Goal: Communication & Community: Answer question/provide support

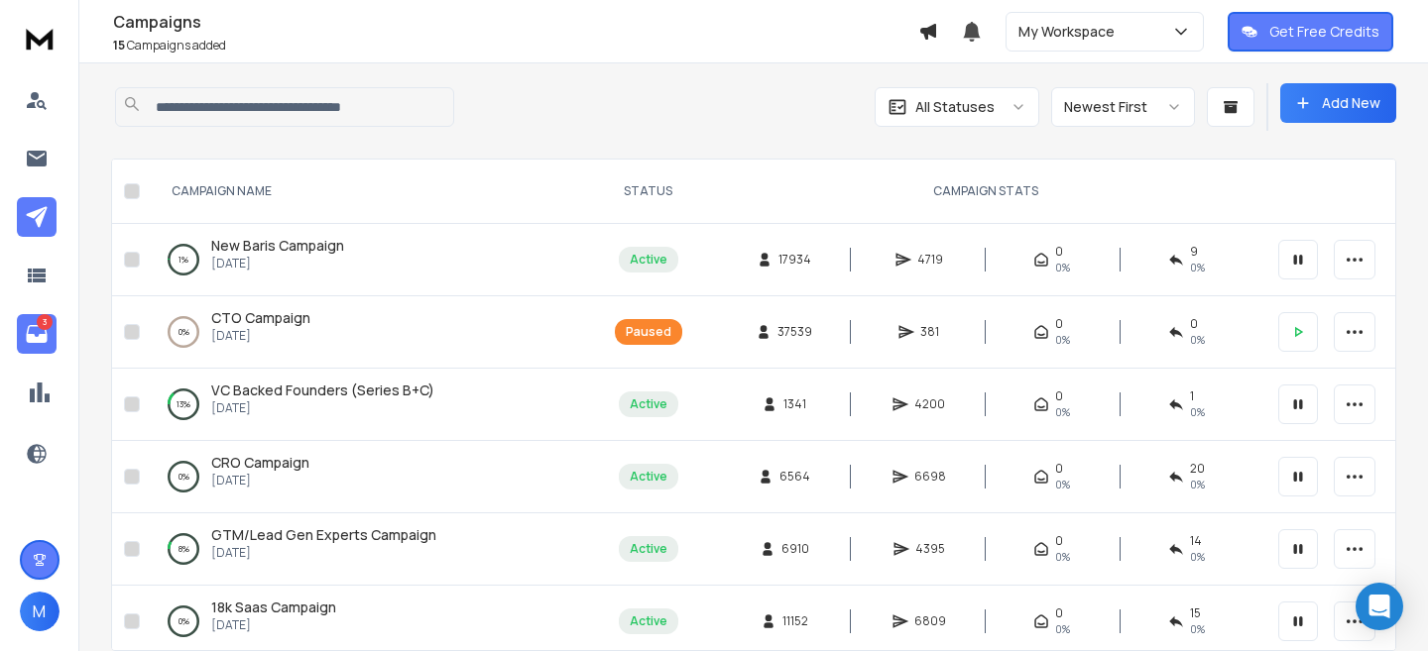
click at [42, 325] on p "3" at bounding box center [45, 322] width 16 height 16
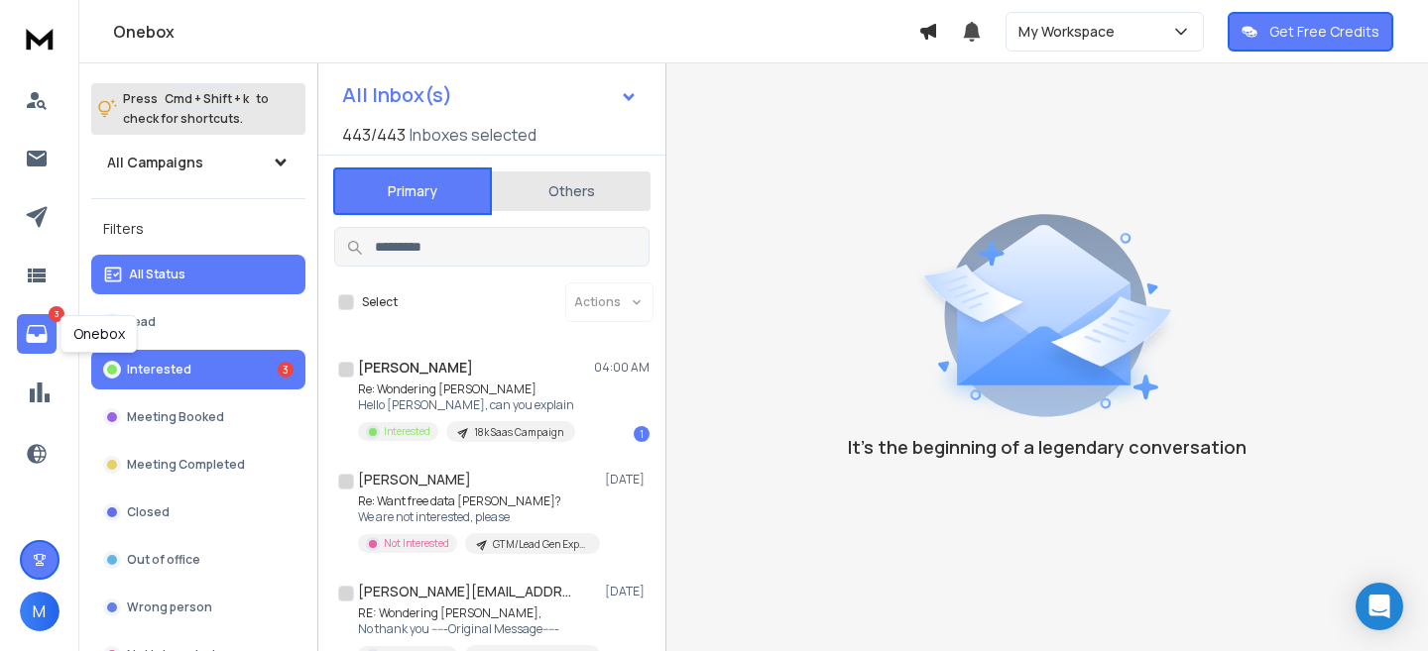
click at [270, 378] on button "Interested 3" at bounding box center [198, 370] width 214 height 40
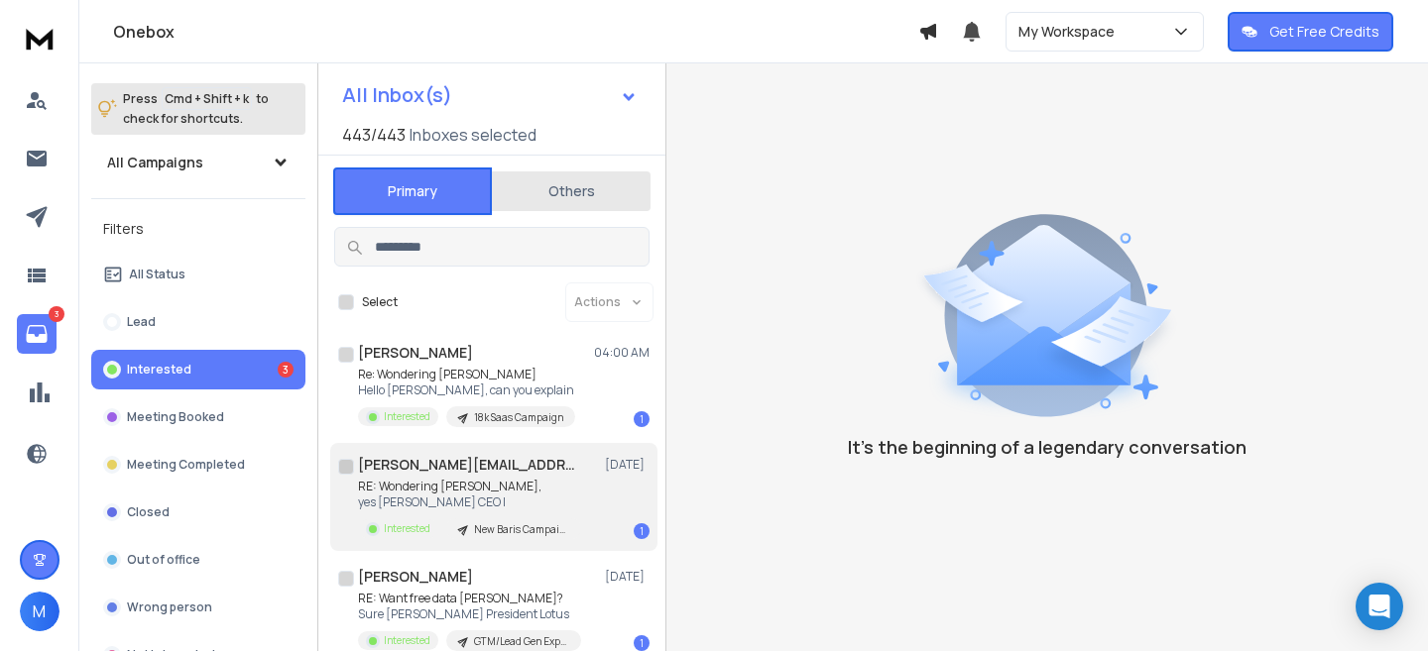
scroll to position [8, 0]
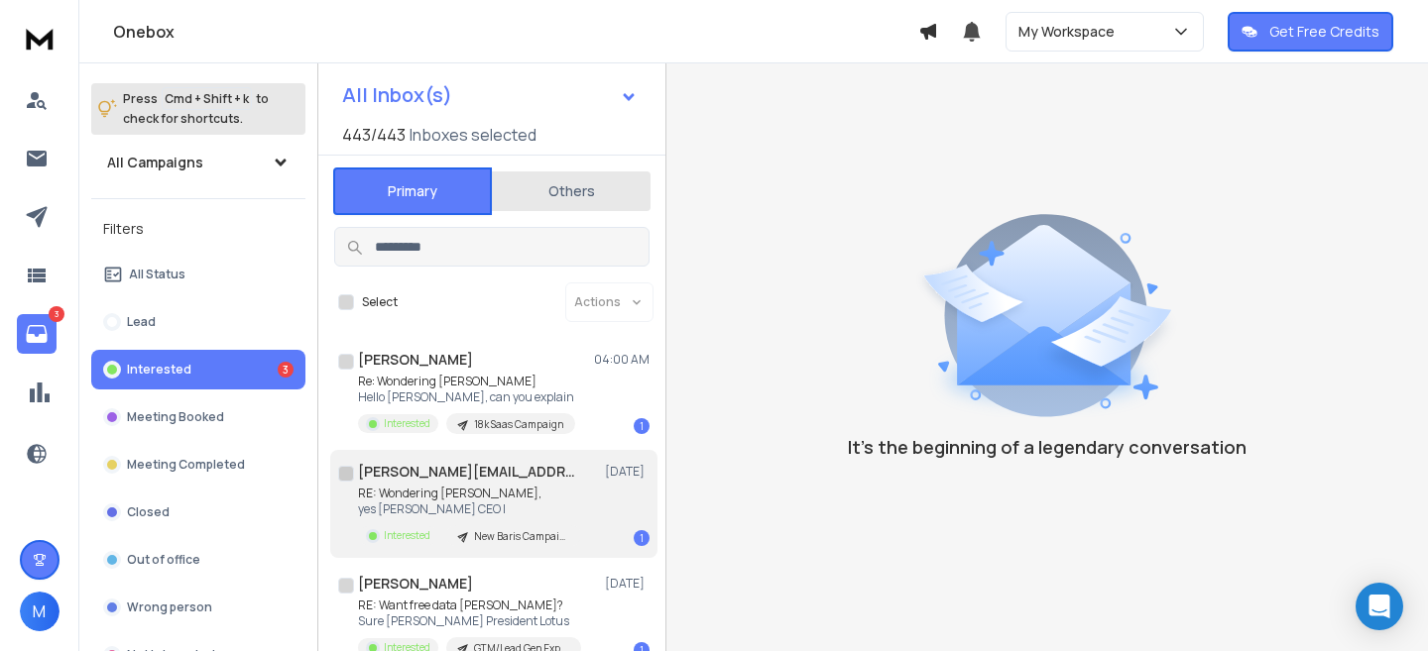
click at [492, 489] on p "RE: Wondering Steve," at bounding box center [469, 494] width 223 height 16
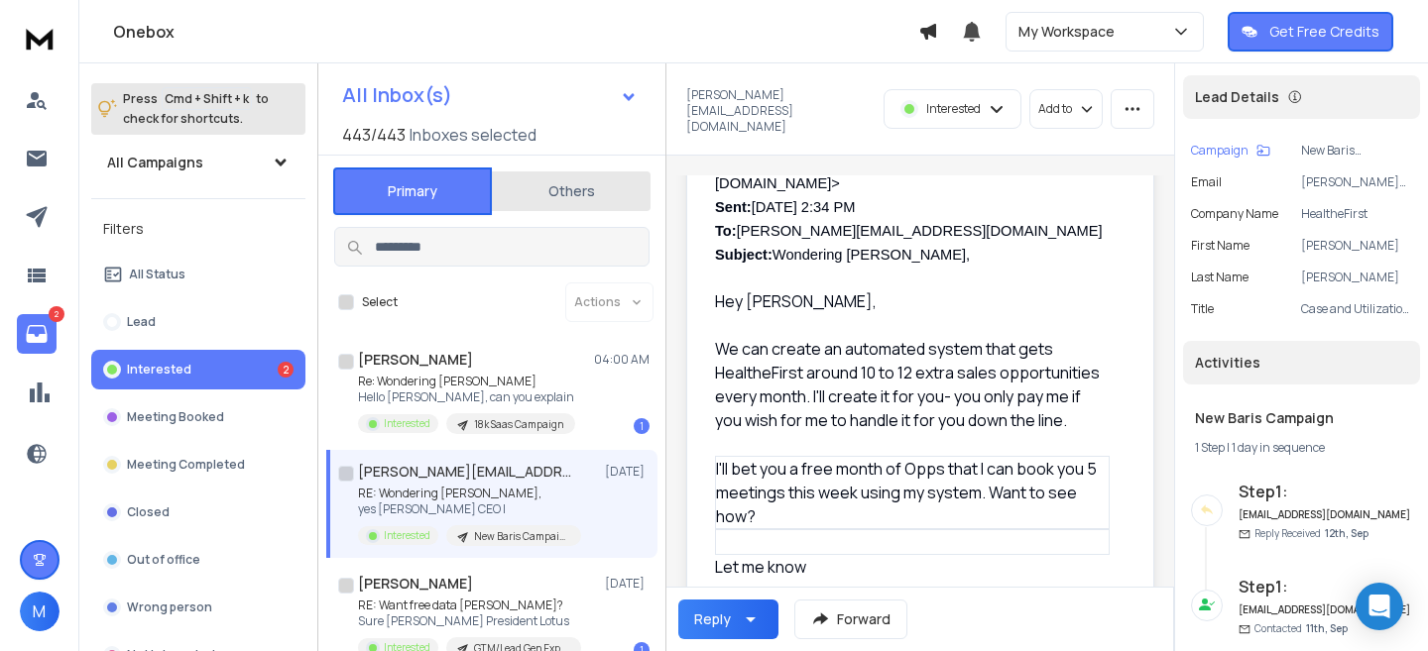
scroll to position [685, 0]
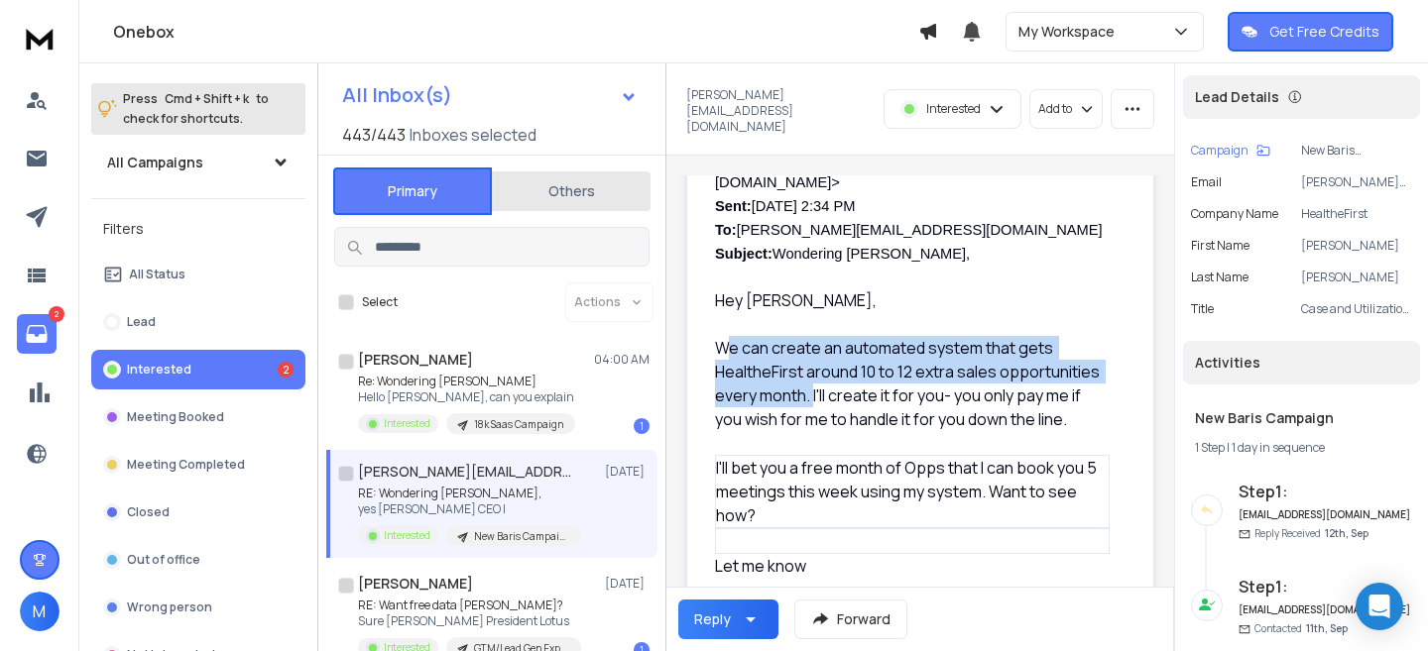
drag, startPoint x: 727, startPoint y: 287, endPoint x: 814, endPoint y: 325, distance: 95.4
click at [814, 336] on p "We can create an automated system that gets HealtheFirst around 10 to 12 extra …" at bounding box center [912, 383] width 395 height 95
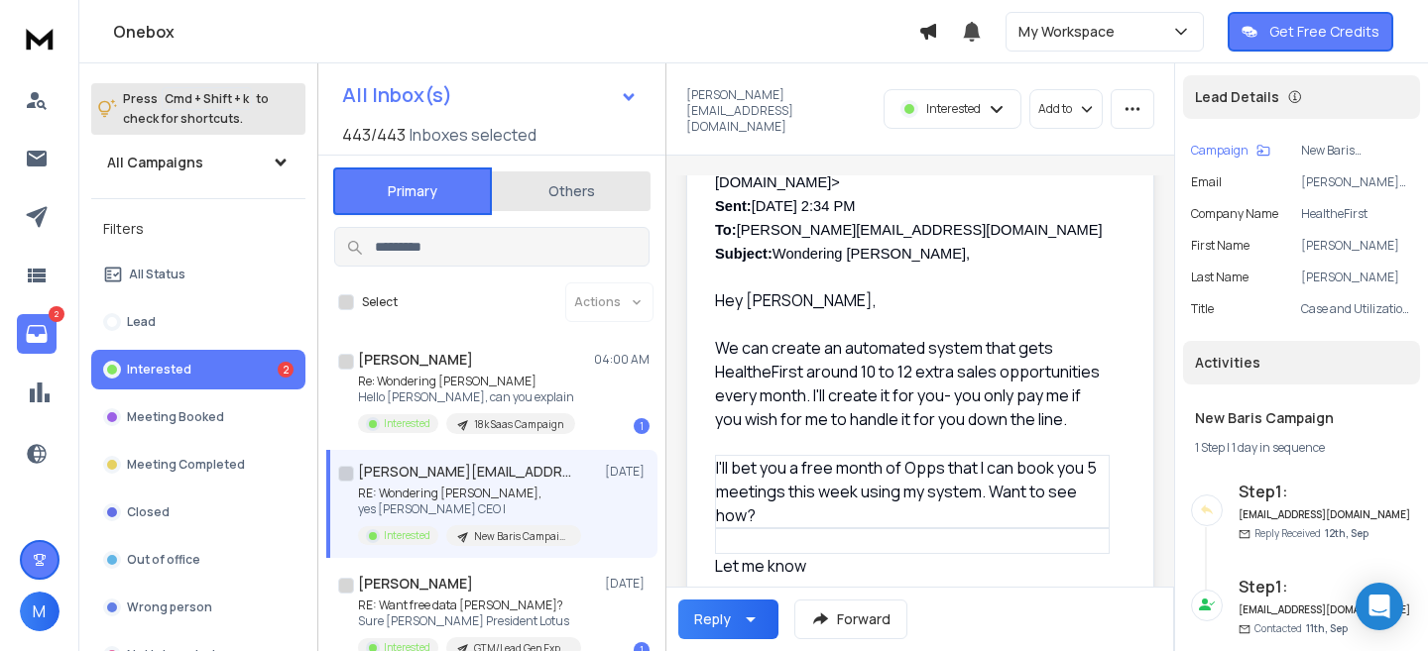
click at [771, 456] on p "I'll bet you a free month of Opps that I can book you 5 meetings this week usin…" at bounding box center [912, 491] width 393 height 71
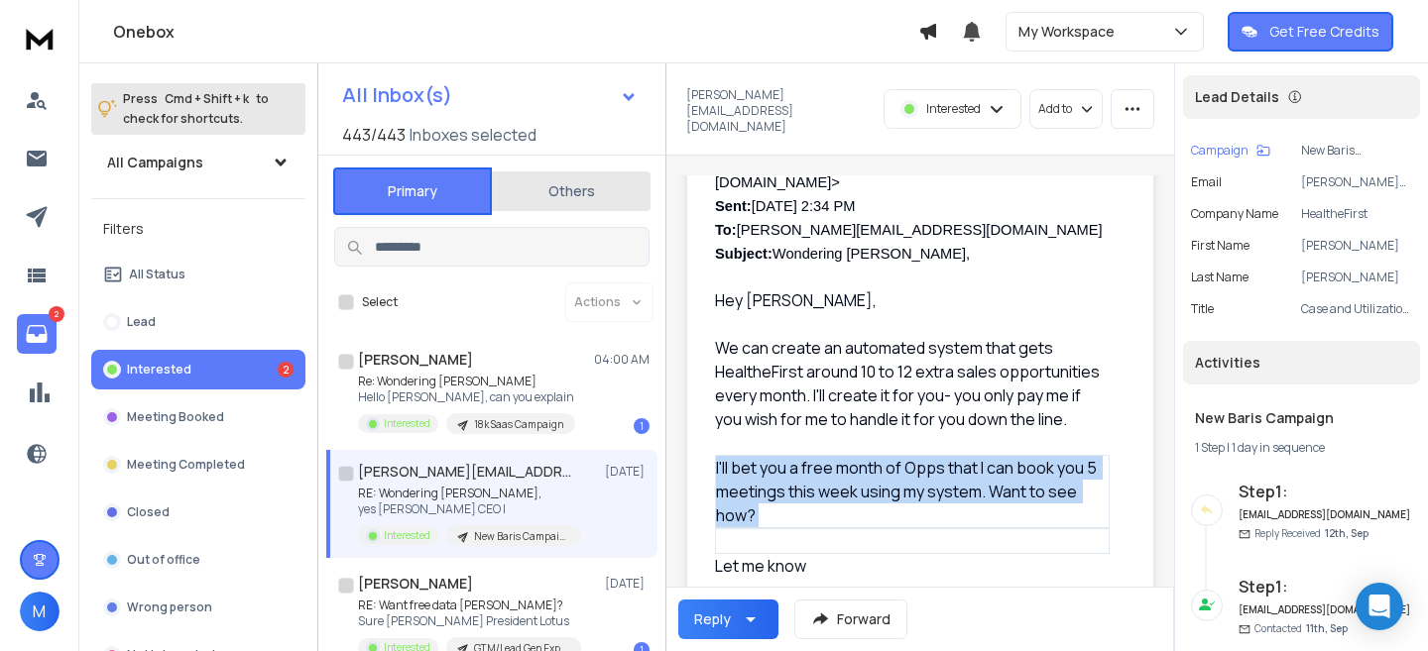
click at [771, 456] on p "I'll bet you a free month of Opps that I can book you 5 meetings this week usin…" at bounding box center [912, 491] width 393 height 71
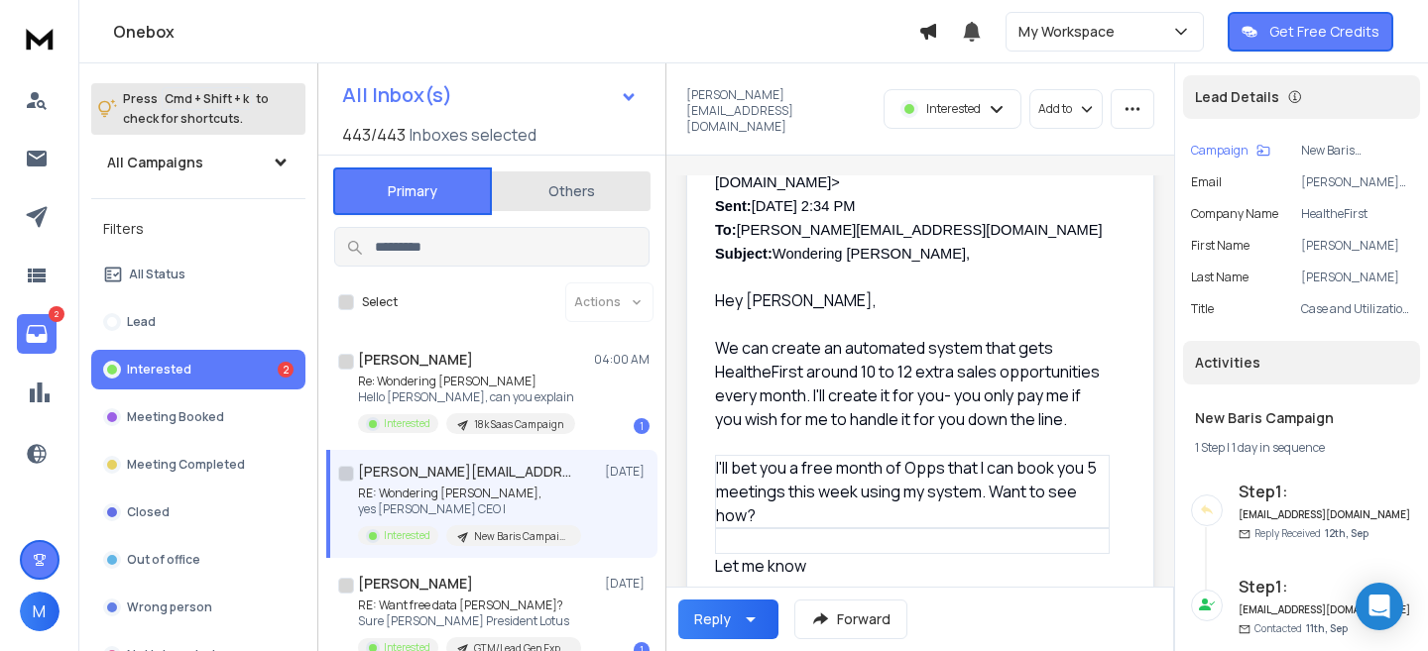
click at [803, 472] on p "I'll bet you a free month of Opps that I can book you 5 meetings this week usin…" at bounding box center [912, 507] width 393 height 71
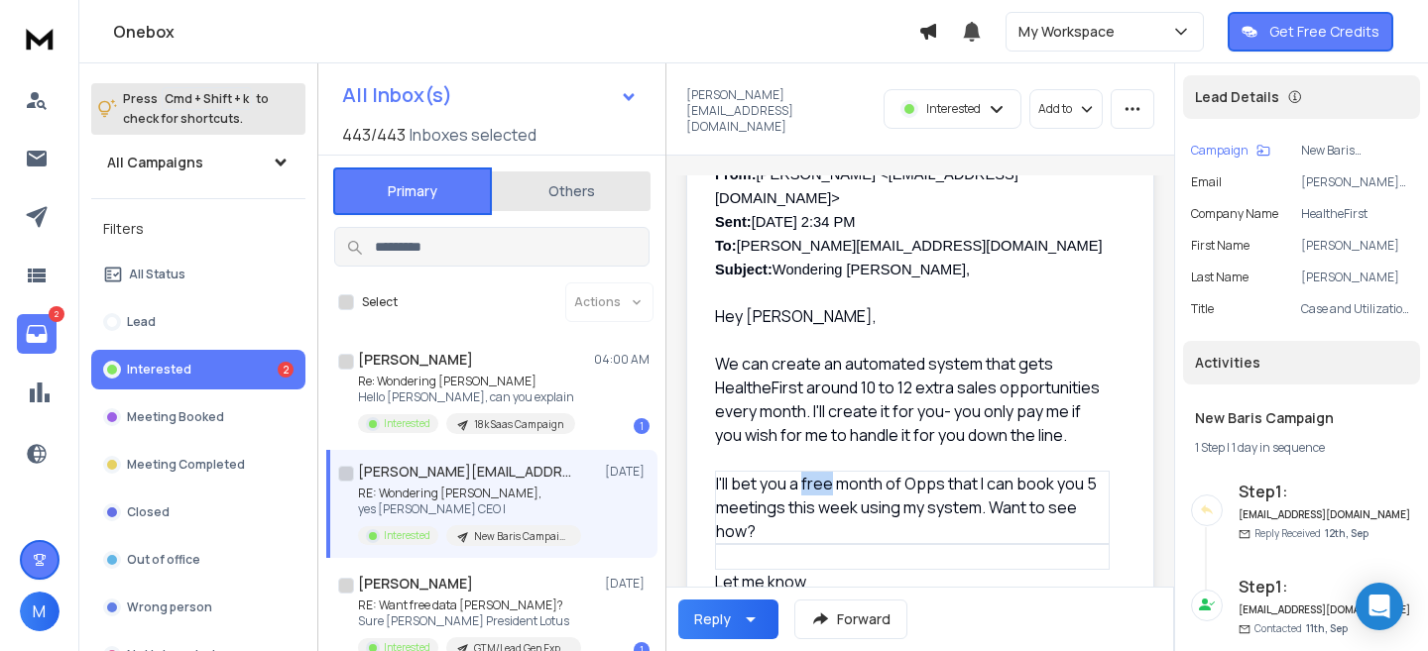
click at [803, 472] on p "I'll bet you a free month of Opps that I can book you 5 meetings this week usin…" at bounding box center [912, 507] width 393 height 71
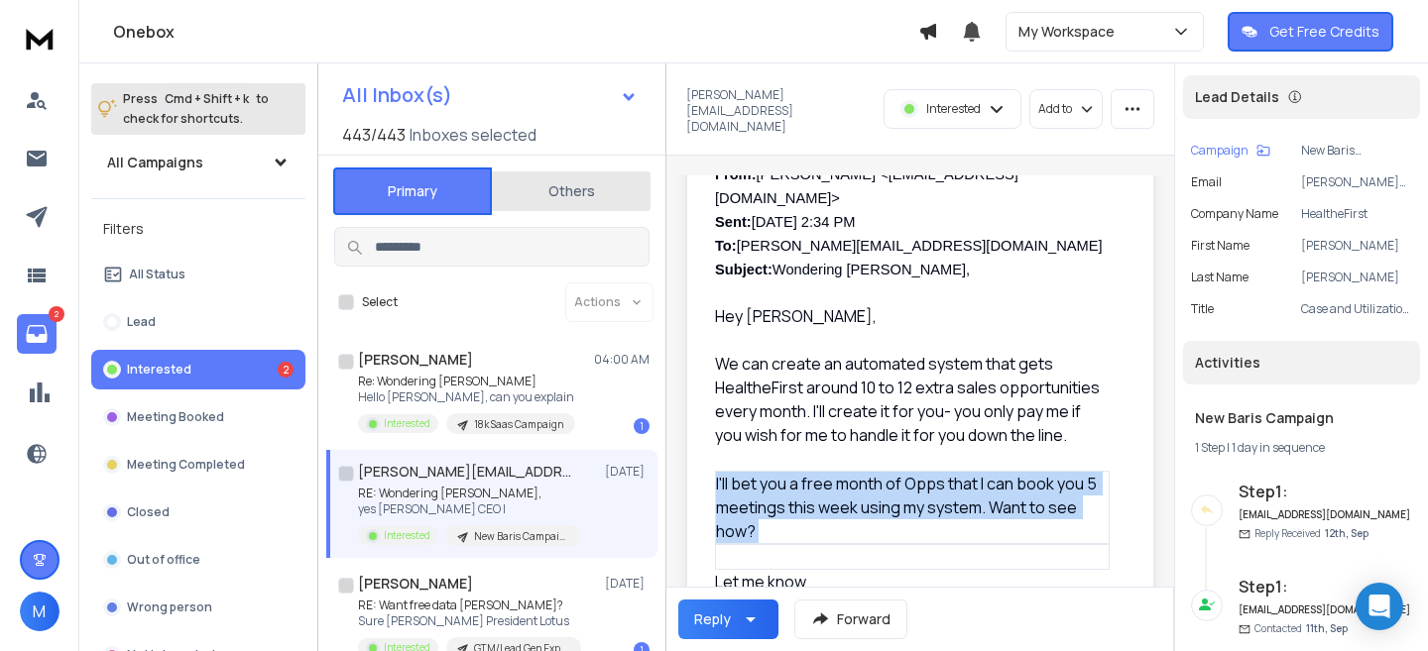
click at [803, 472] on p "I'll bet you a free month of Opps that I can book you 5 meetings this week usin…" at bounding box center [912, 507] width 393 height 71
click at [826, 472] on p "I'll bet you a free month of Opps that I can book you 5 meetings this week usin…" at bounding box center [912, 507] width 393 height 71
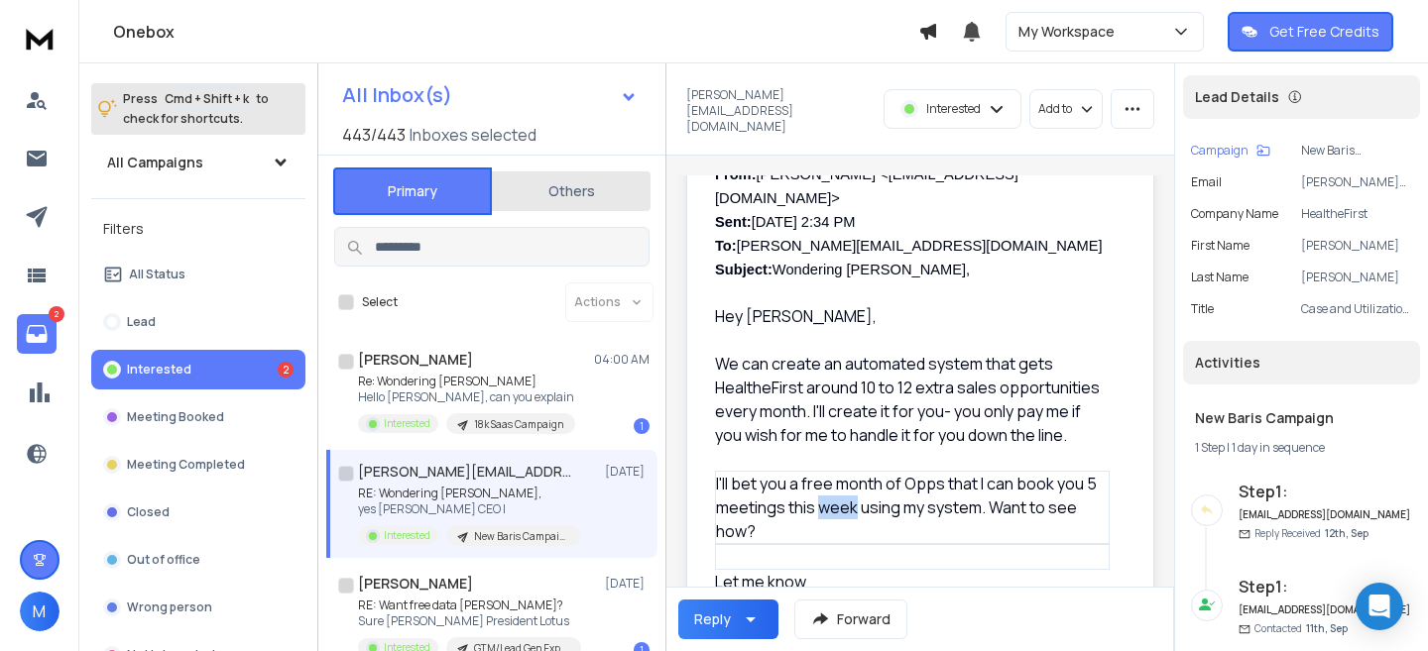
click at [826, 472] on p "I'll bet you a free month of Opps that I can book you 5 meetings this week usin…" at bounding box center [912, 507] width 393 height 71
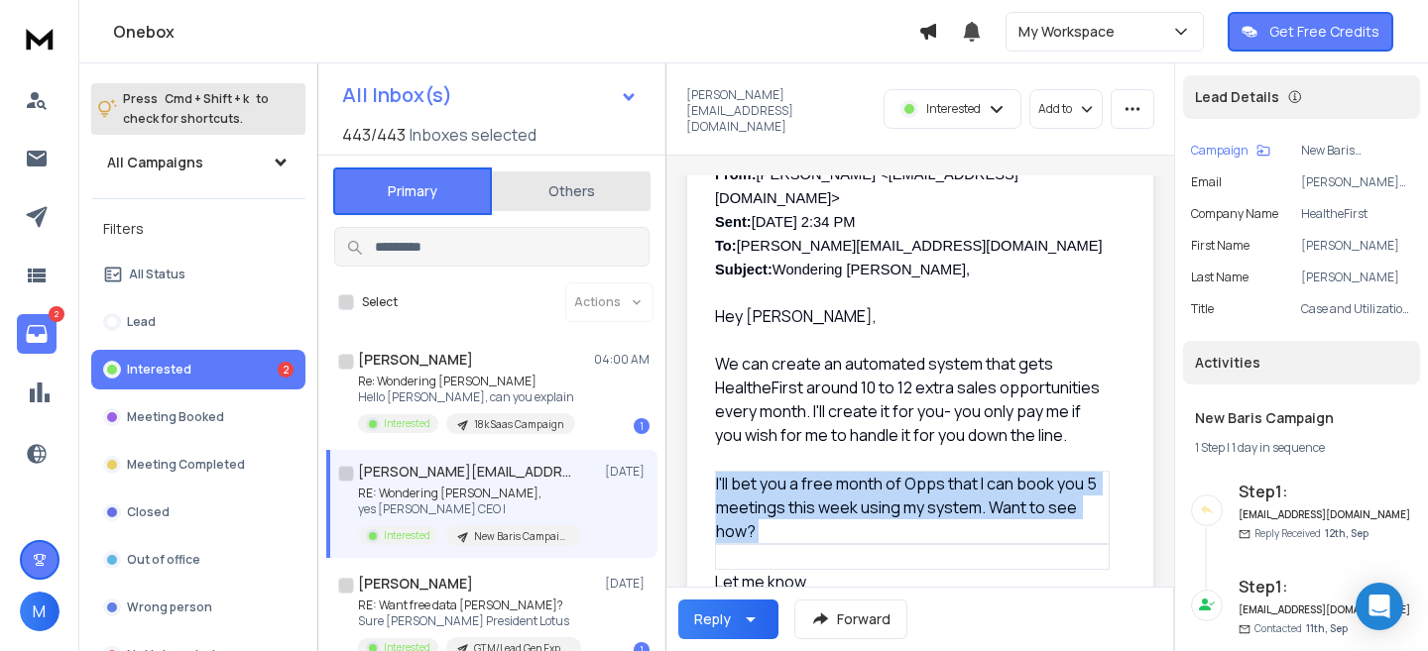
click at [826, 472] on p "I'll bet you a free month of Opps that I can book you 5 meetings this week usin…" at bounding box center [912, 507] width 393 height 71
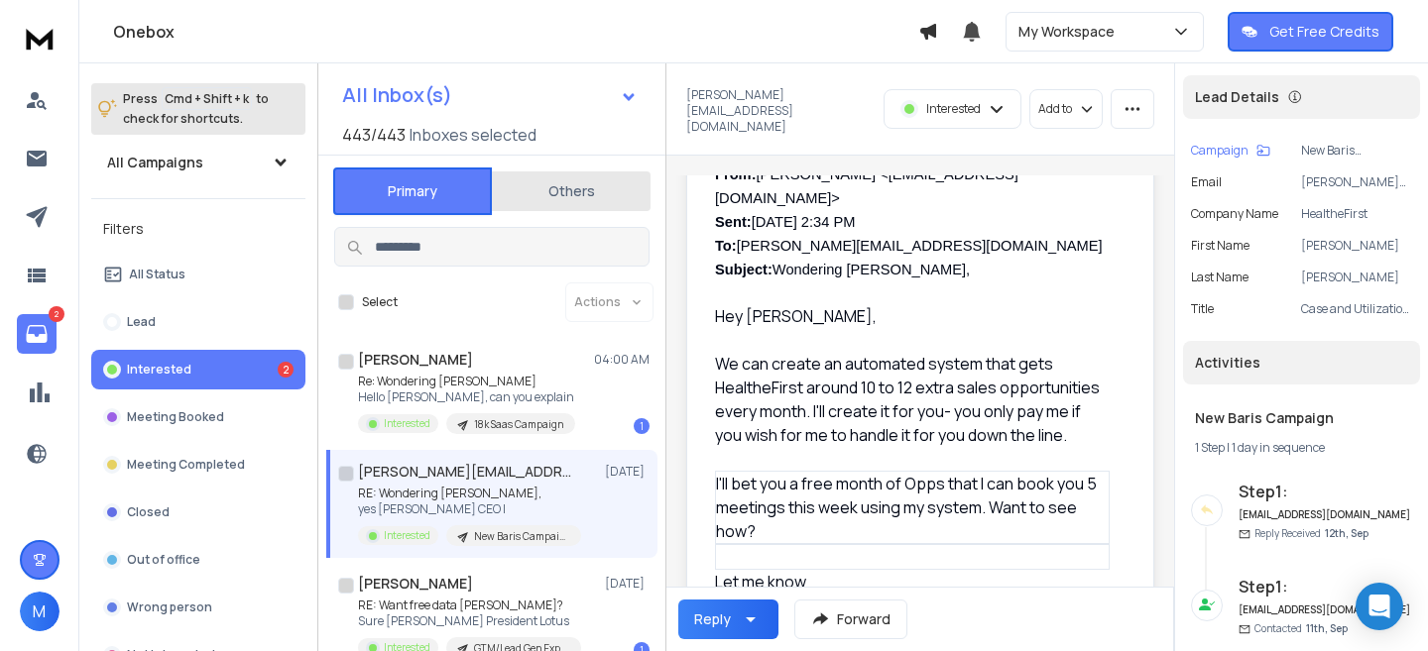
click at [881, 472] on p "I'll bet you a free month of Opps that I can book you 5 meetings this week usin…" at bounding box center [912, 507] width 393 height 71
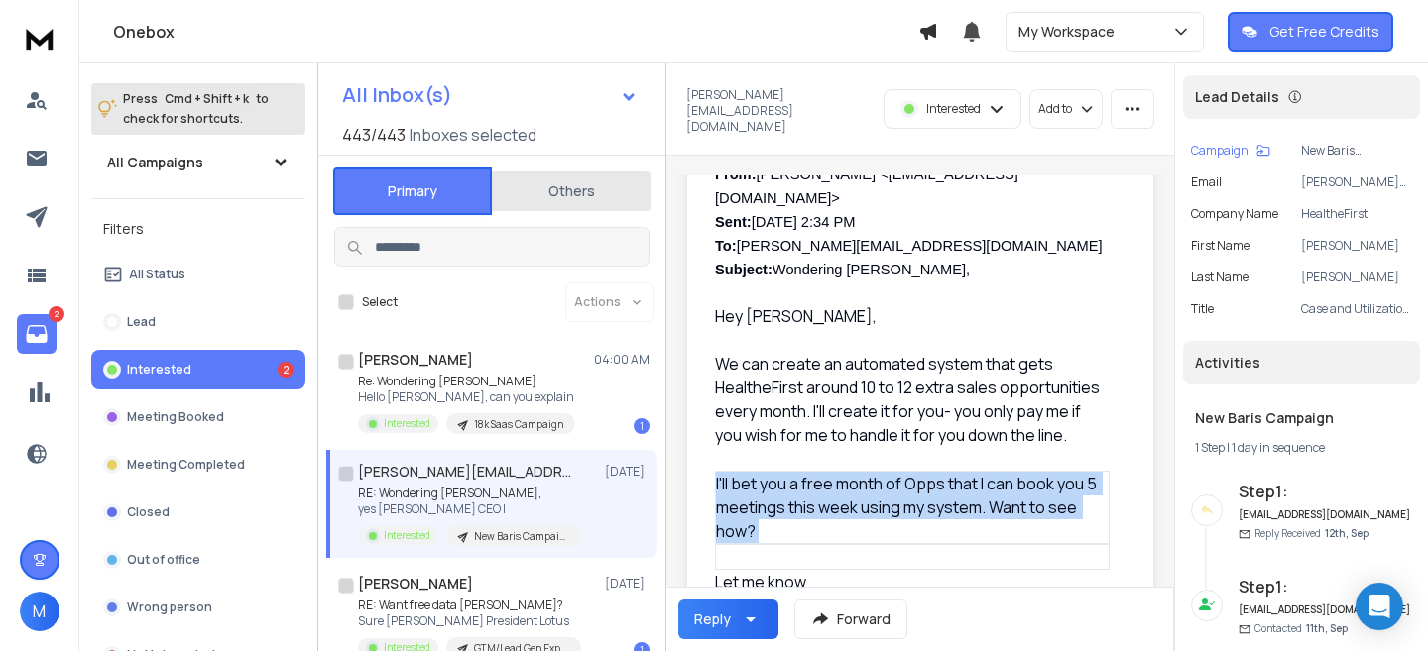
click at [881, 472] on p "I'll bet you a free month of Opps that I can book you 5 meetings this week usin…" at bounding box center [912, 507] width 393 height 71
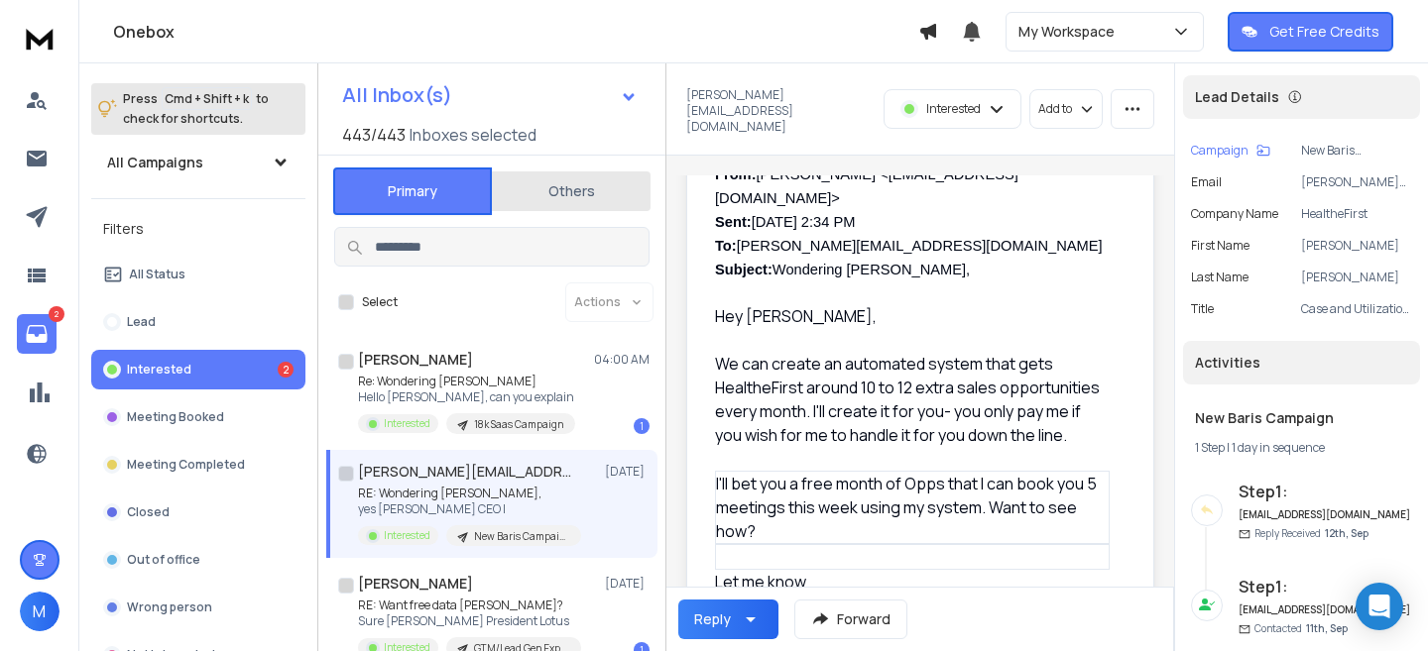
click at [905, 447] on p at bounding box center [912, 459] width 395 height 24
click at [900, 472] on p "I'll bet you a free month of Opps that I can book you 5 meetings this week usin…" at bounding box center [912, 507] width 393 height 71
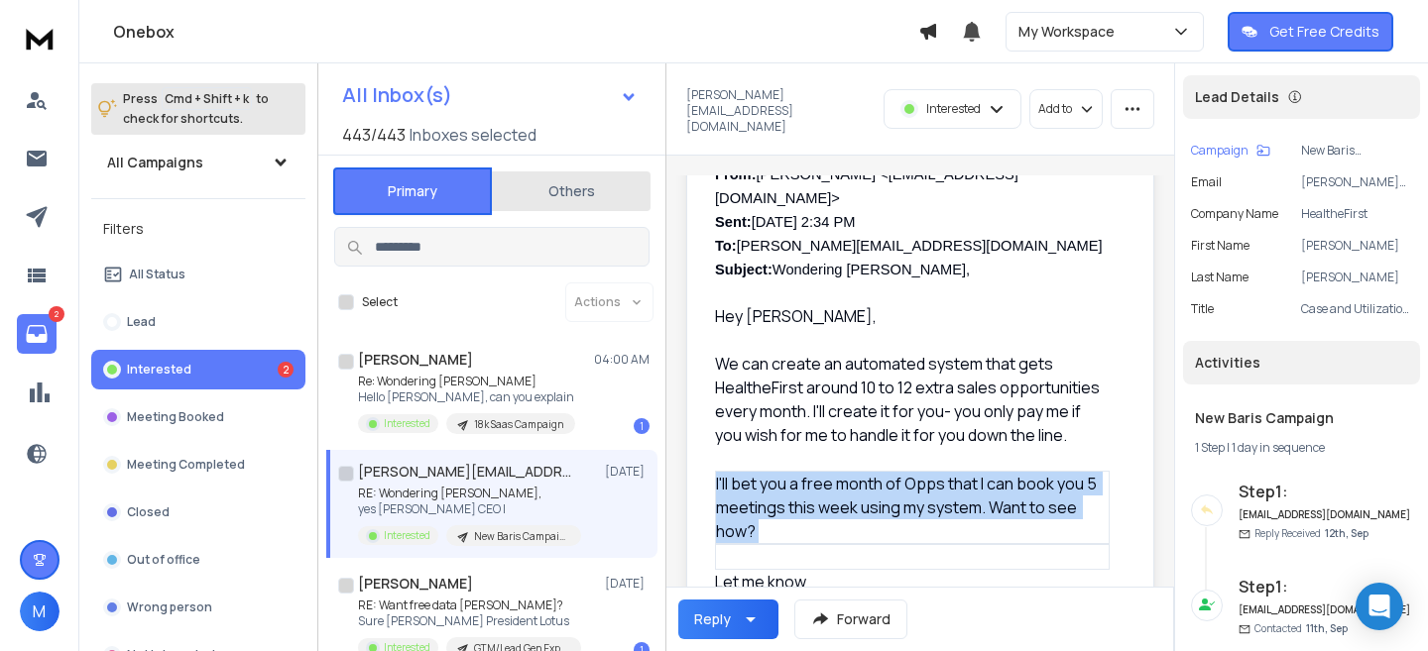
click at [900, 472] on p "I'll bet you a free month of Opps that I can book you 5 meetings this week usin…" at bounding box center [912, 507] width 393 height 71
click at [898, 472] on p "I'll bet you a free month of Opps that I can book you 5 meetings this week usin…" at bounding box center [912, 507] width 393 height 71
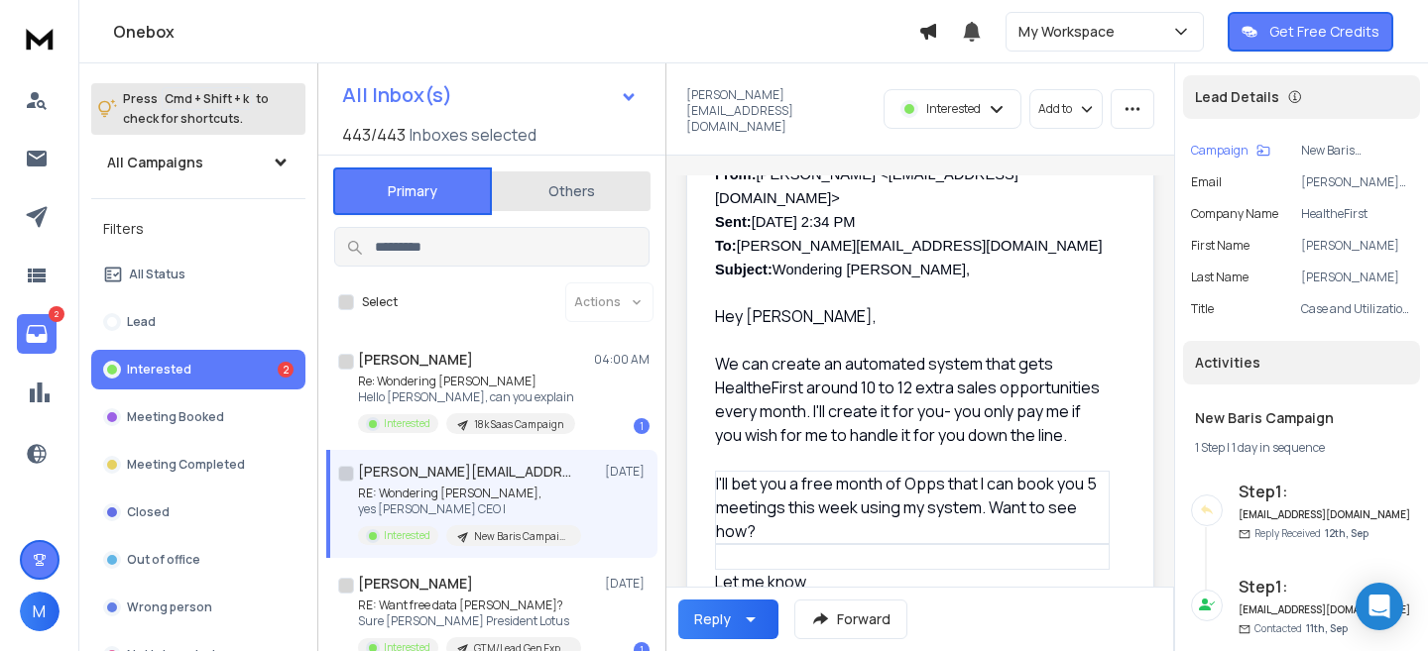
scroll to position [778, 0]
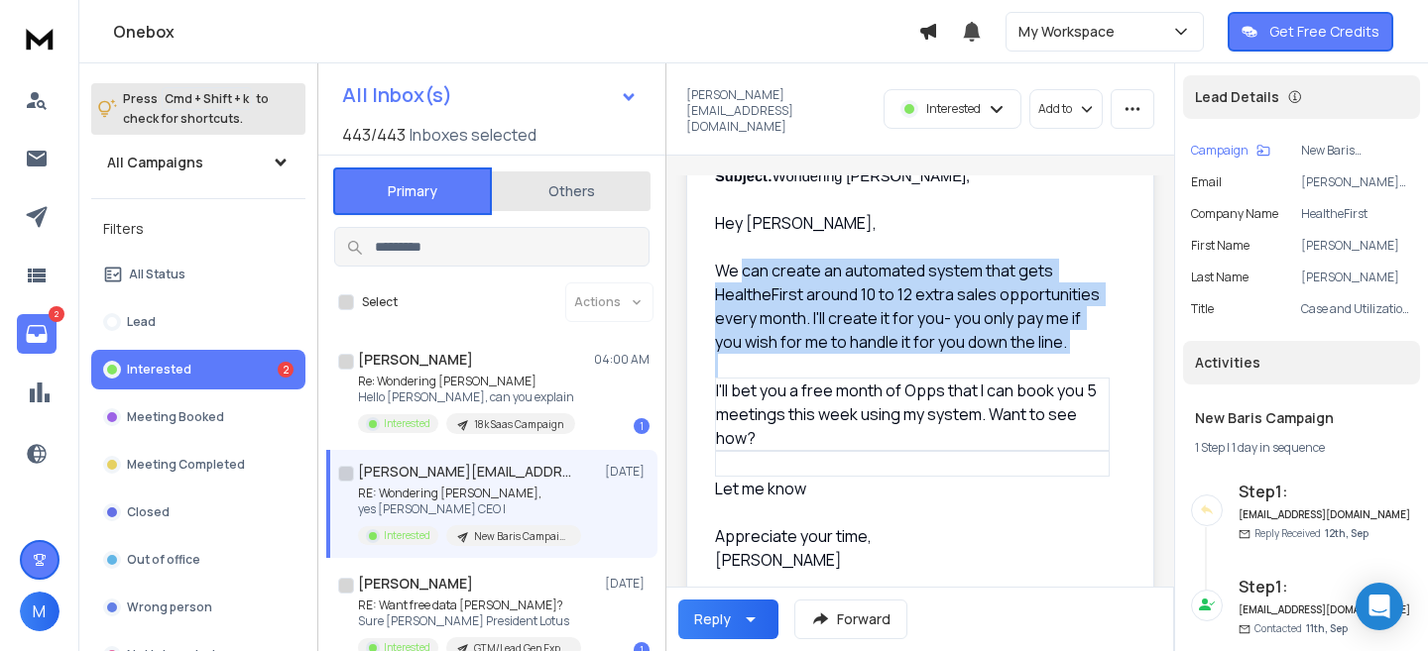
drag, startPoint x: 740, startPoint y: 194, endPoint x: 835, endPoint y: 280, distance: 127.8
click at [835, 281] on div "yes Steve Clute CEO | HealtheFirst T: (701) 729-4667 E: steve@healthefirst.com …" at bounding box center [912, 94] width 395 height 955
click at [835, 354] on p at bounding box center [912, 366] width 395 height 24
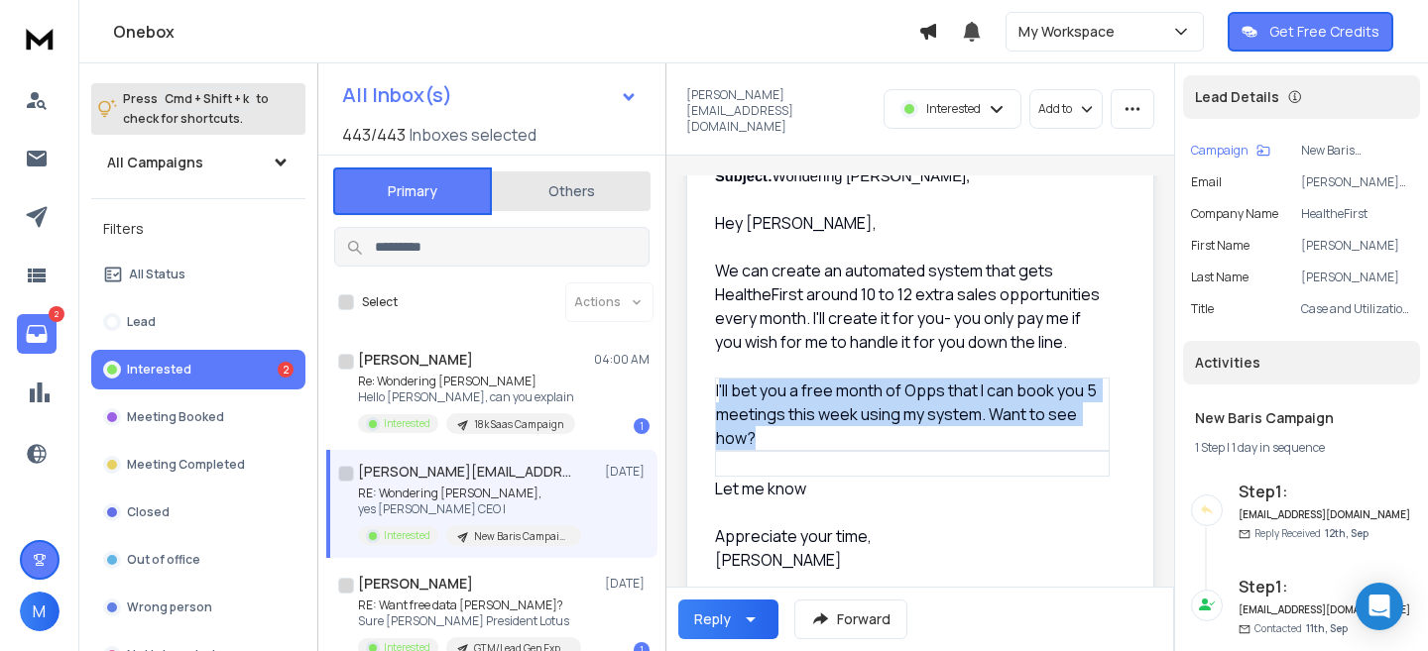
drag, startPoint x: 720, startPoint y: 306, endPoint x: 842, endPoint y: 367, distance: 136.1
click at [842, 379] on p "I'll bet you a free month of Opps that I can book you 5 meetings this week usin…" at bounding box center [912, 414] width 393 height 71
click at [843, 379] on p "I'll bet you a free month of Opps that I can book you 5 meetings this week usin…" at bounding box center [912, 414] width 393 height 71
drag, startPoint x: 714, startPoint y: 305, endPoint x: 797, endPoint y: 351, distance: 94.9
click at [798, 378] on div "I'll bet you a free month of Opps that I can book you 5 meetings this week usin…" at bounding box center [912, 414] width 395 height 73
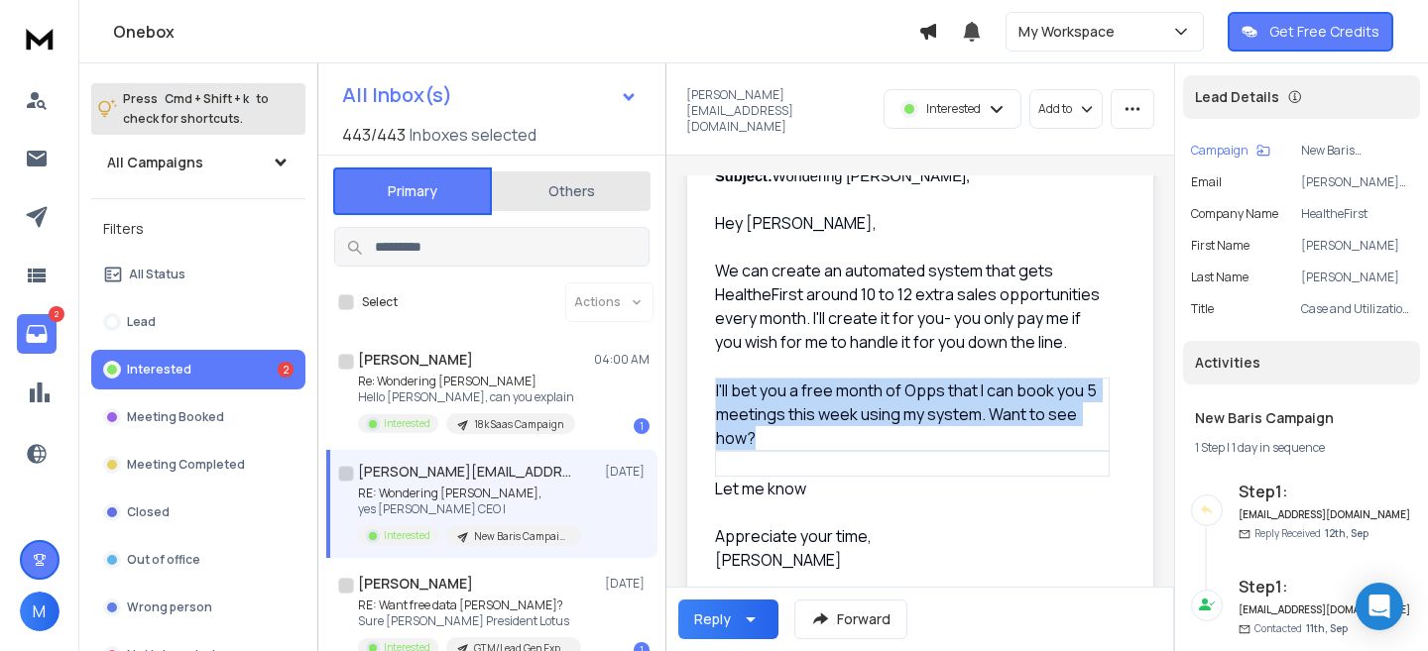
click at [797, 379] on p "I'll bet you a free month of Opps that I can book you 5 meetings this week usin…" at bounding box center [912, 414] width 393 height 71
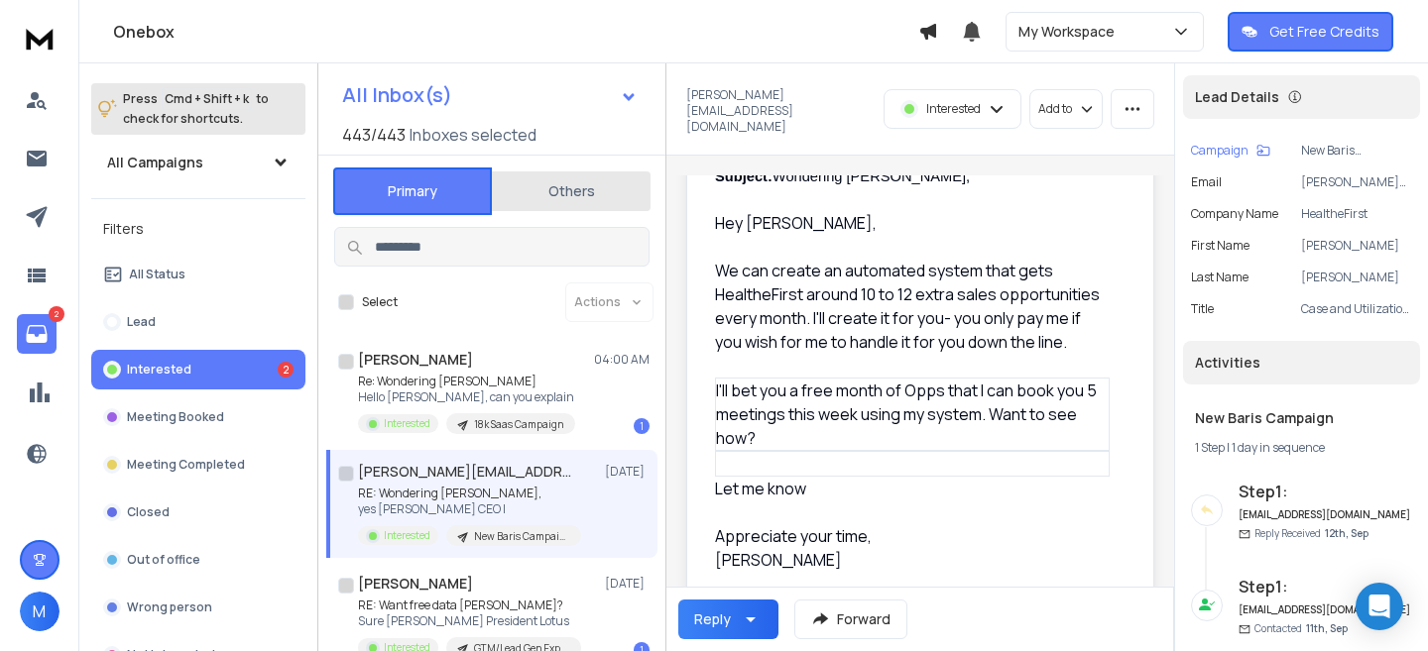
click at [797, 379] on p "I'll bet you a free month of Opps that I can book you 5 meetings this week usin…" at bounding box center [912, 414] width 393 height 71
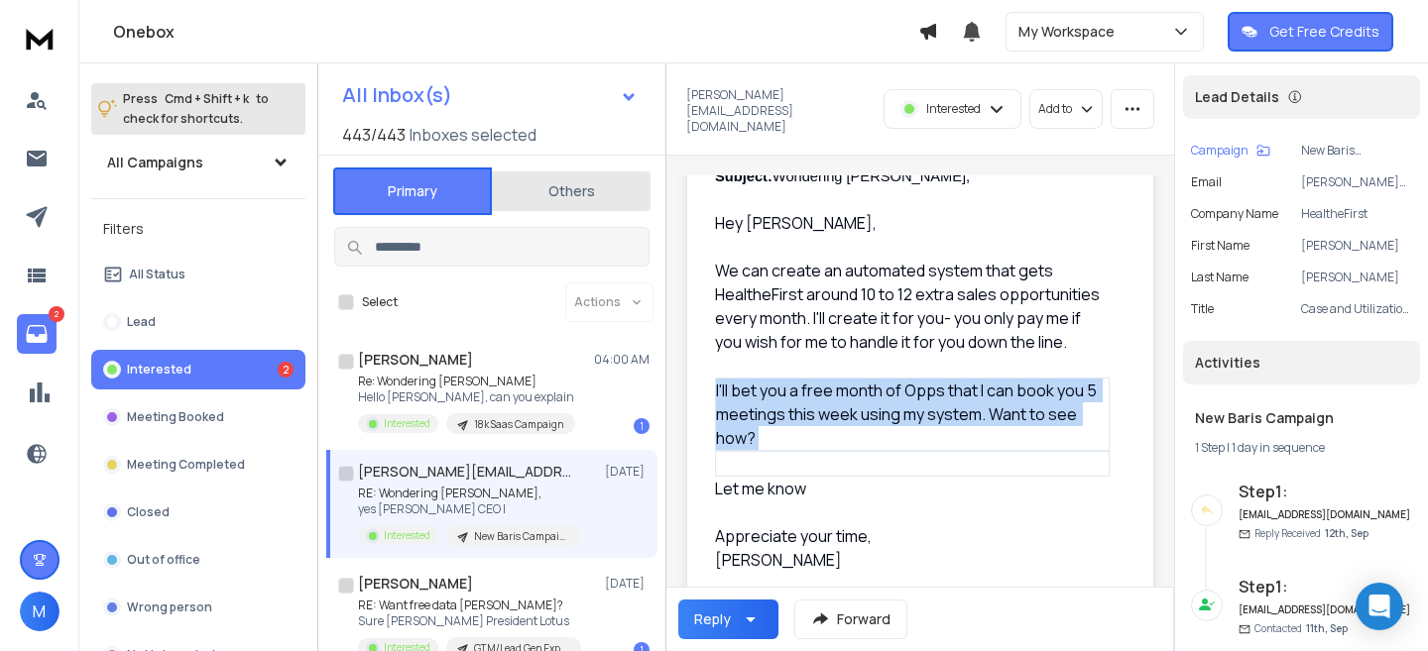
click at [797, 379] on p "I'll bet you a free month of Opps that I can book you 5 meetings this week usin…" at bounding box center [912, 414] width 393 height 71
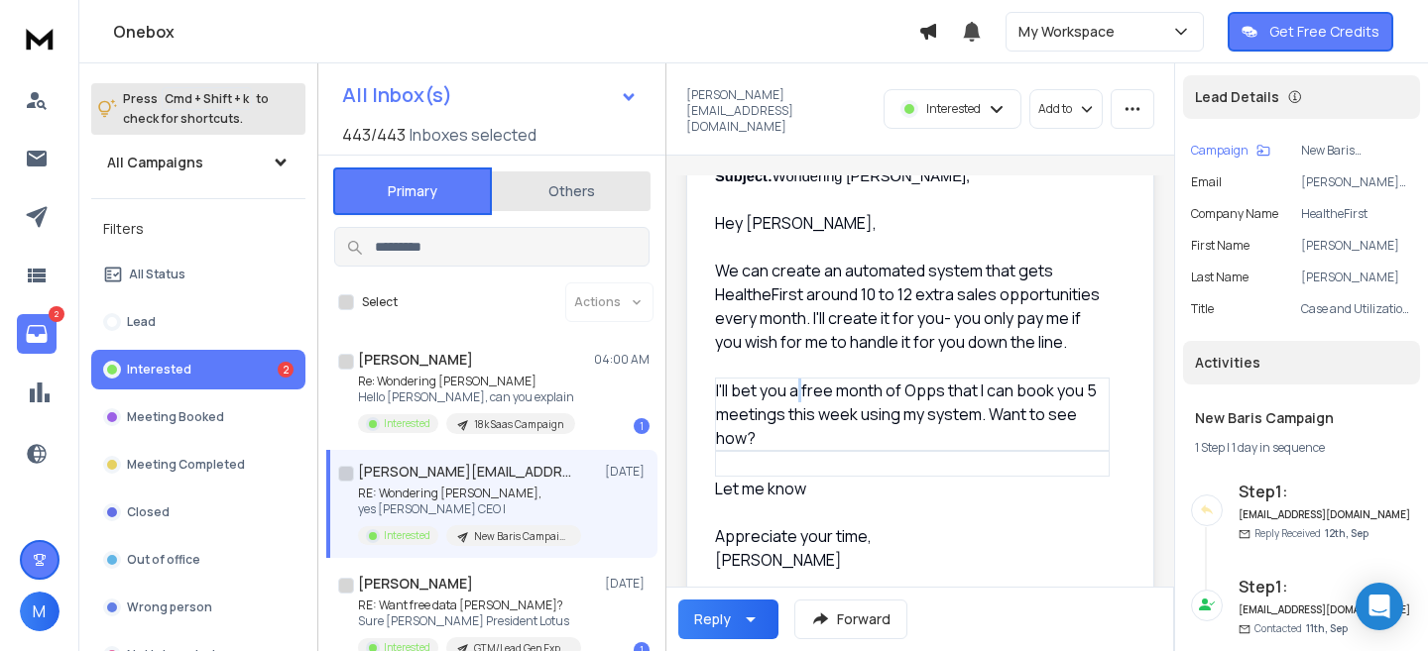
click at [797, 379] on p "I'll bet you a free month of Opps that I can book you 5 meetings this week usin…" at bounding box center [912, 414] width 393 height 71
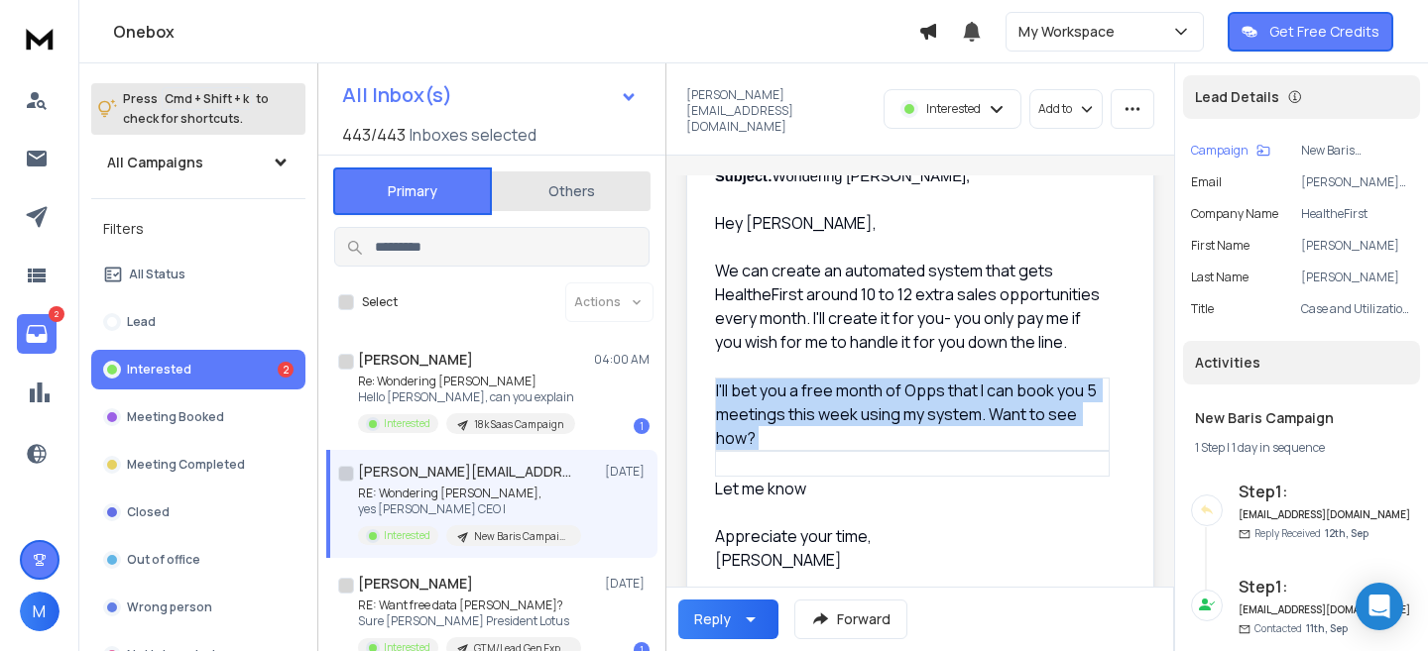
click at [797, 379] on p "I'll bet you a free month of Opps that I can book you 5 meetings this week usin…" at bounding box center [912, 414] width 393 height 71
click at [792, 379] on p "I'll bet you a free month of Opps that I can book you 5 meetings this week usin…" at bounding box center [912, 414] width 393 height 71
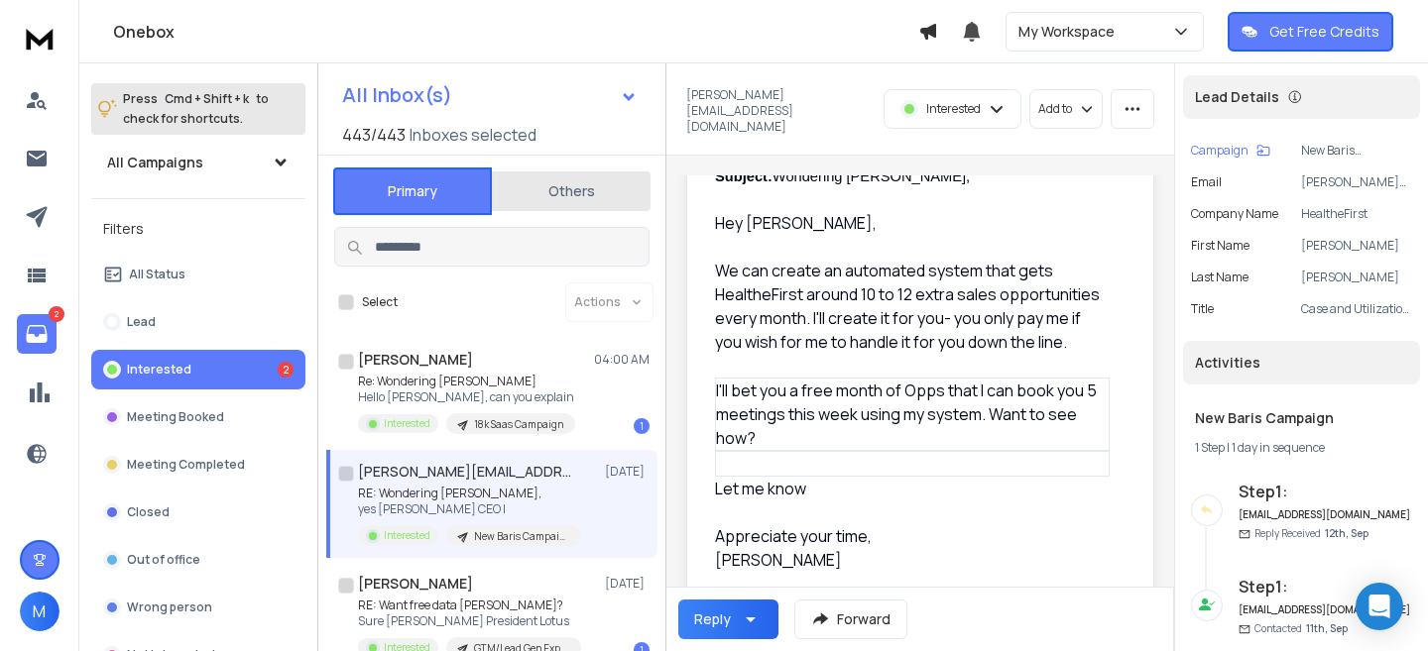
click at [792, 379] on p "I'll bet you a free month of Opps that I can book you 5 meetings this week usin…" at bounding box center [912, 414] width 393 height 71
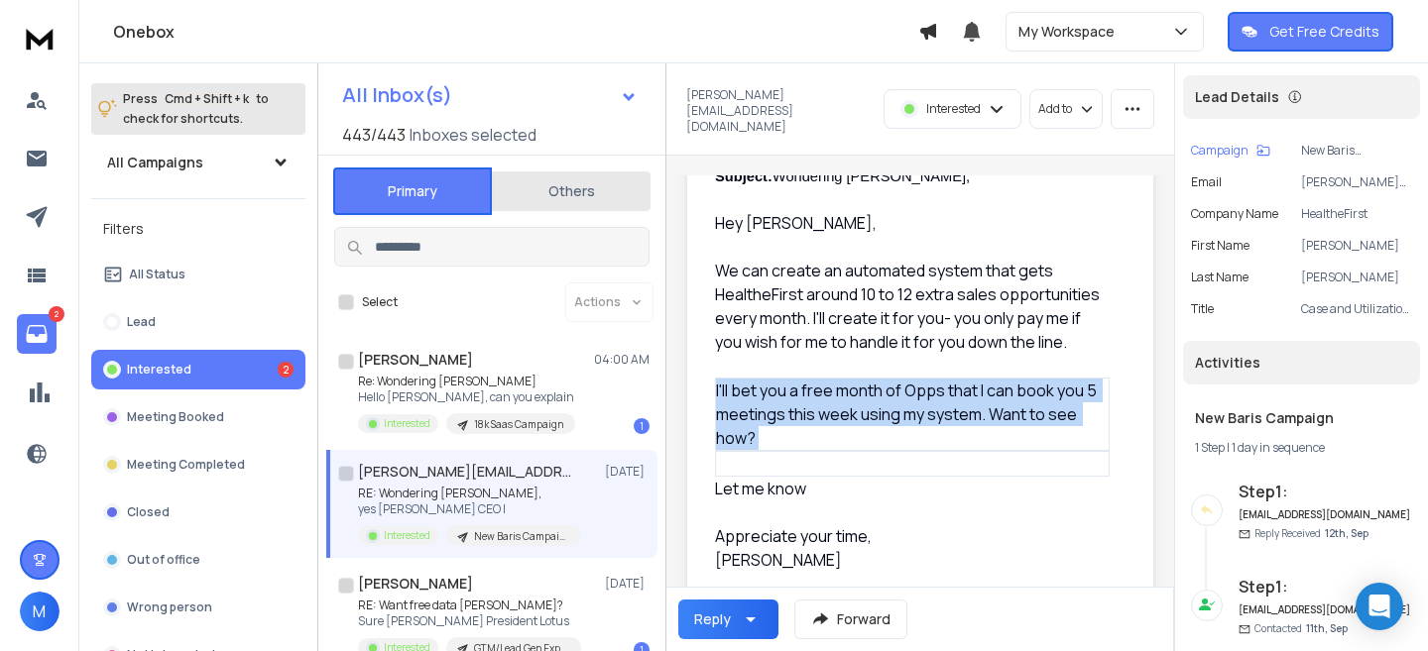
click at [792, 379] on p "I'll bet you a free month of Opps that I can book you 5 meetings this week usin…" at bounding box center [912, 414] width 393 height 71
click at [808, 379] on p "I'll bet you a free month of Opps that I can book you 5 meetings this week usin…" at bounding box center [912, 414] width 393 height 71
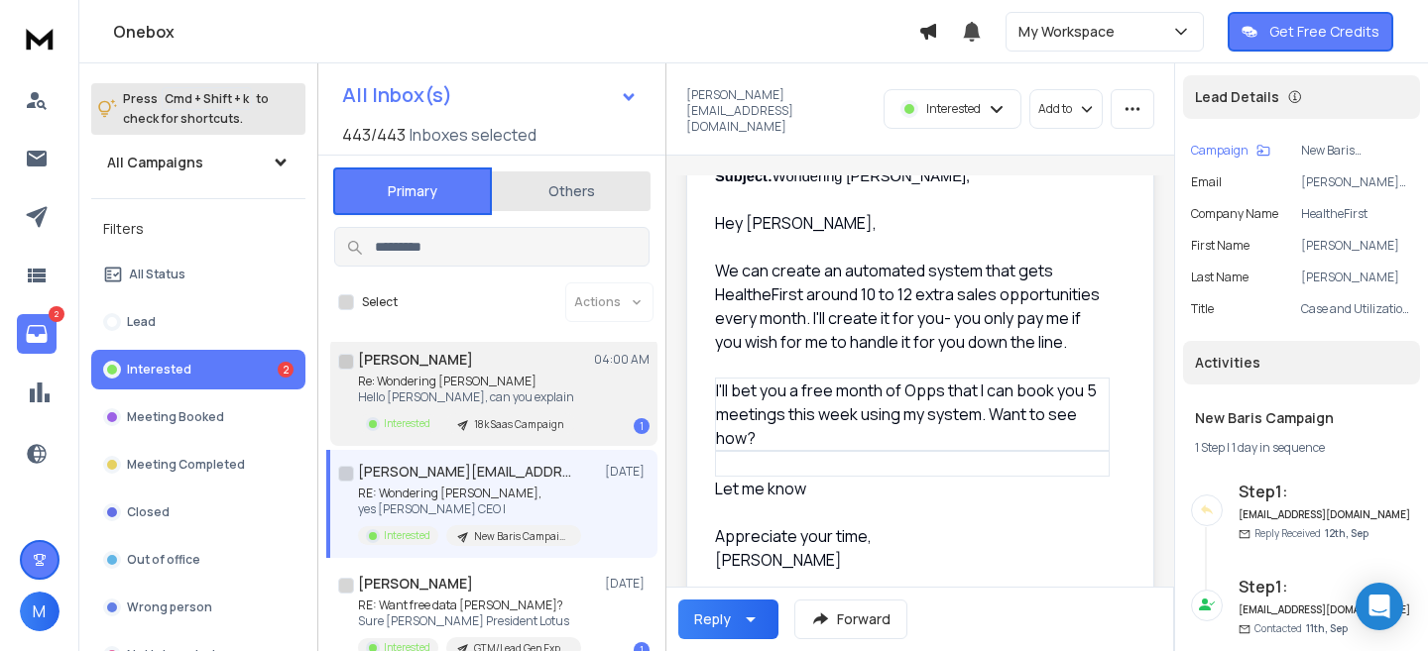
click at [543, 382] on p "Re: Wondering Joshua" at bounding box center [466, 382] width 217 height 16
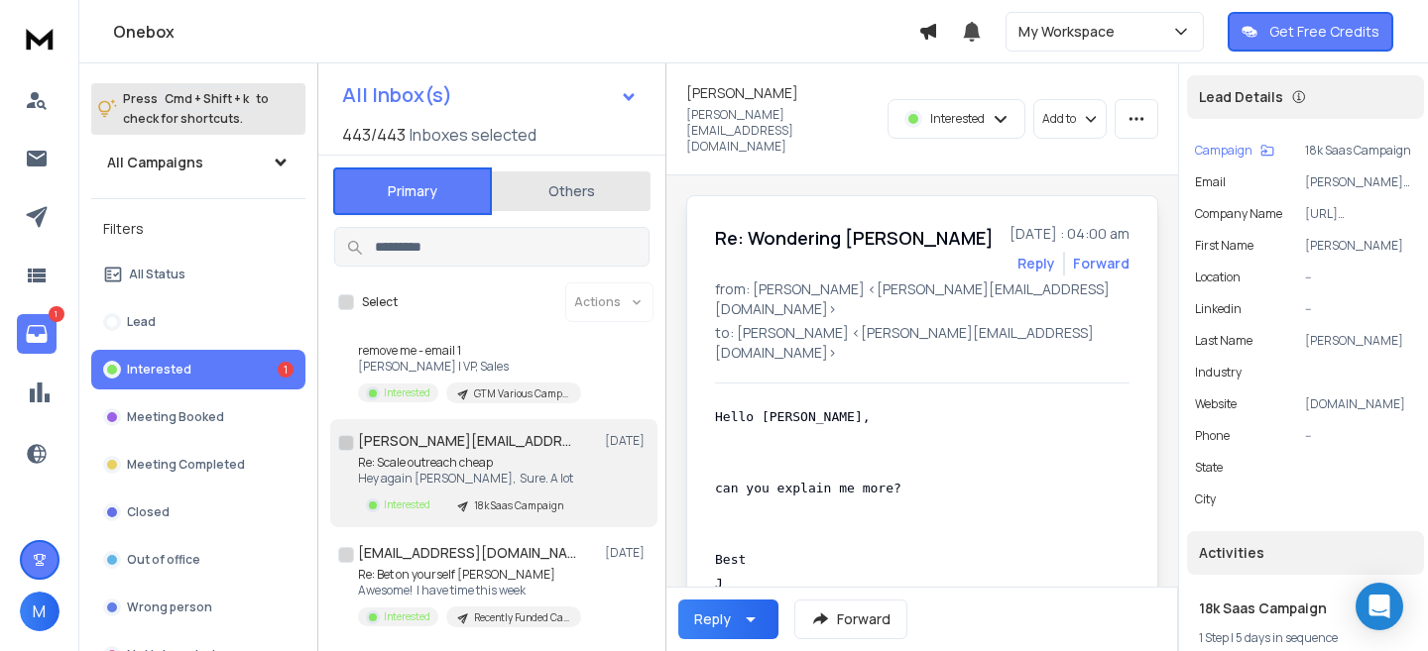
scroll to position [0, 0]
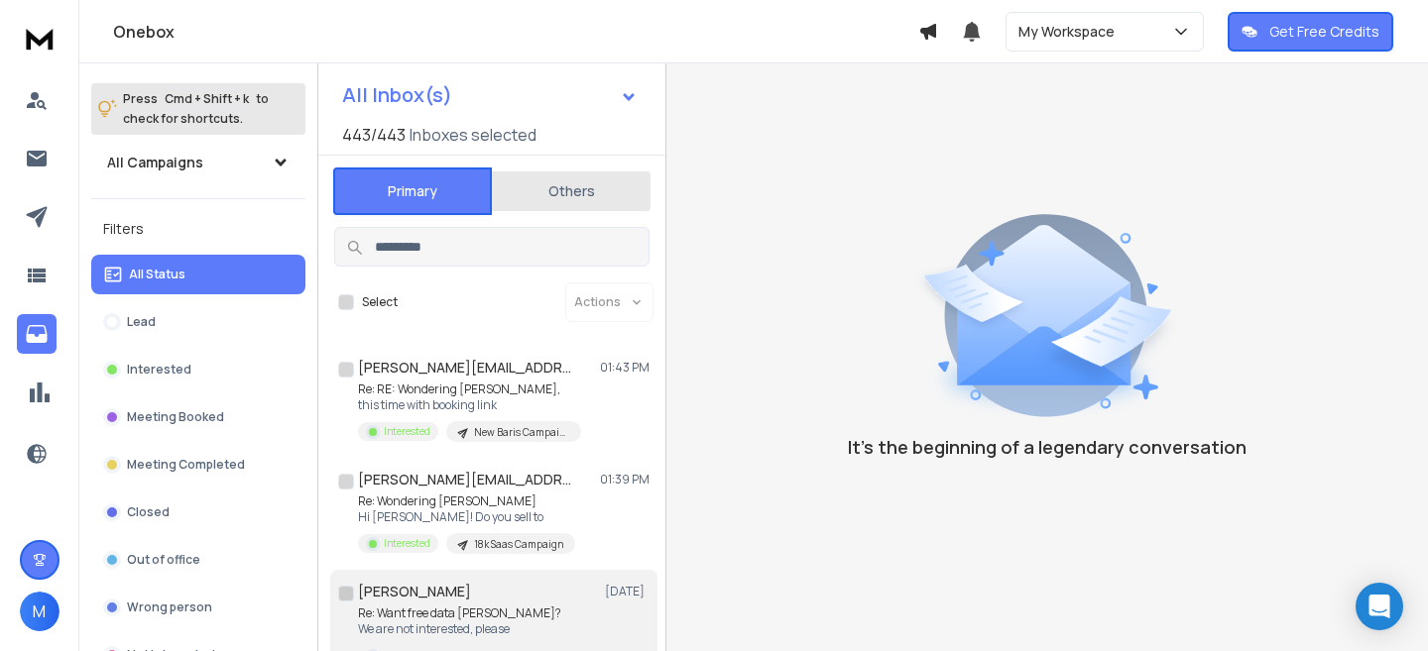
scroll to position [51, 0]
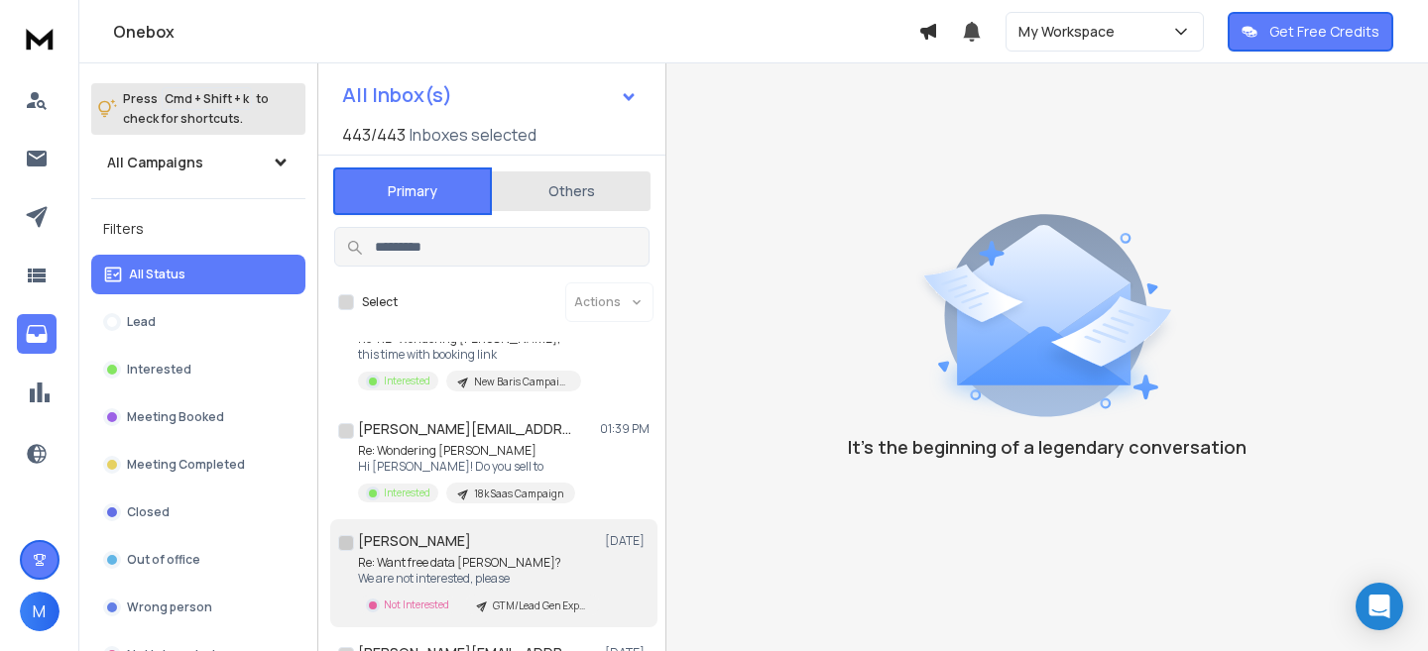
click at [427, 558] on p "Re: Want free data Michael?" at bounding box center [477, 563] width 238 height 16
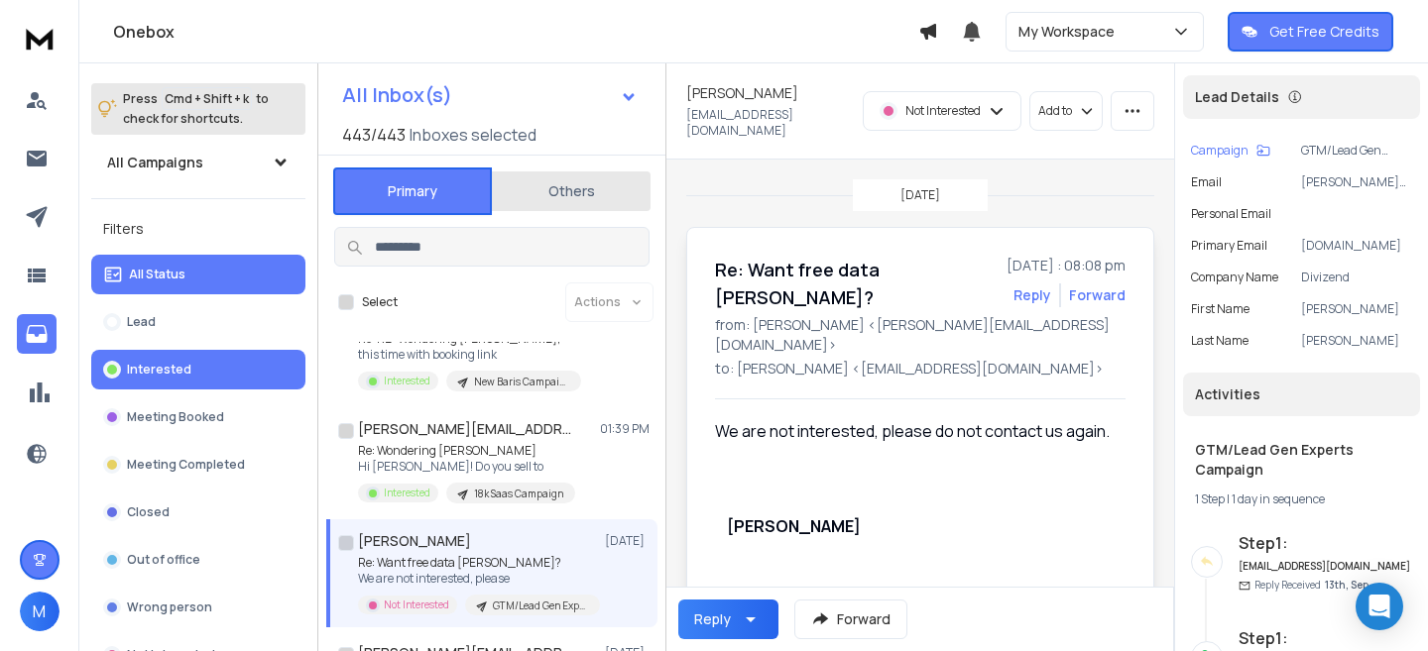
click at [175, 386] on button "Interested" at bounding box center [198, 370] width 214 height 40
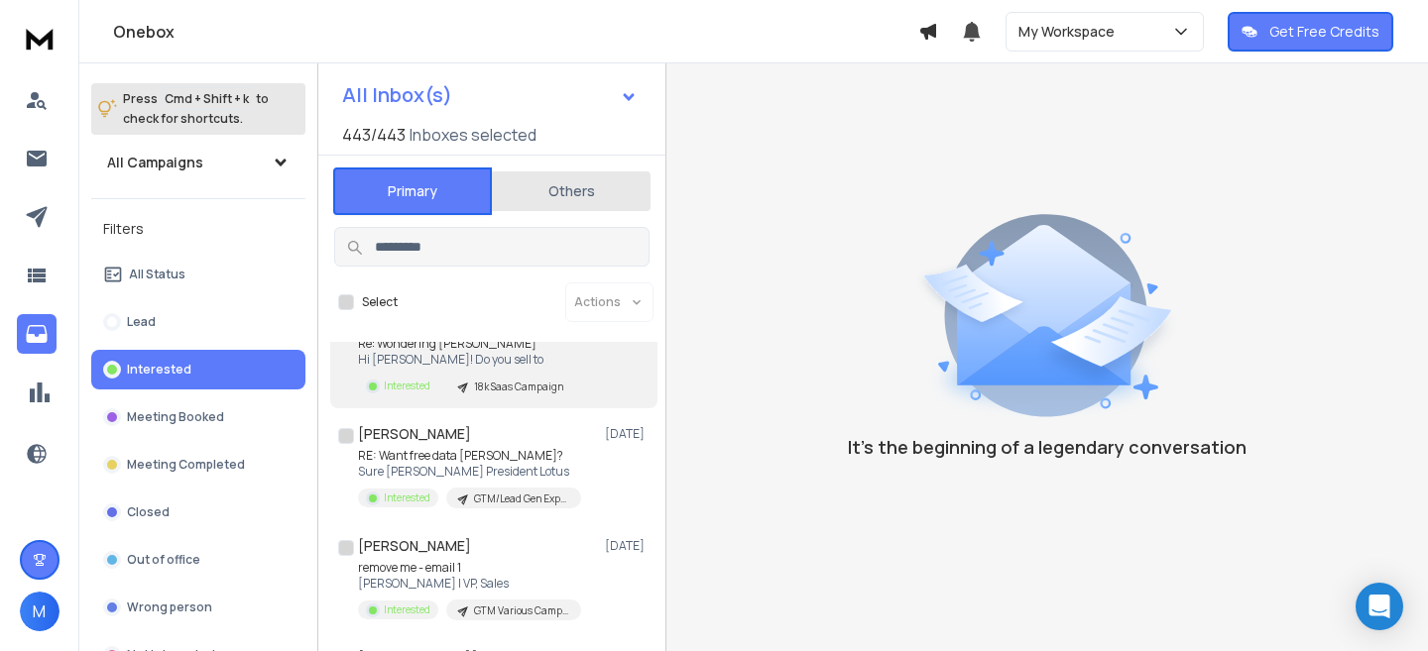
scroll to position [162, 0]
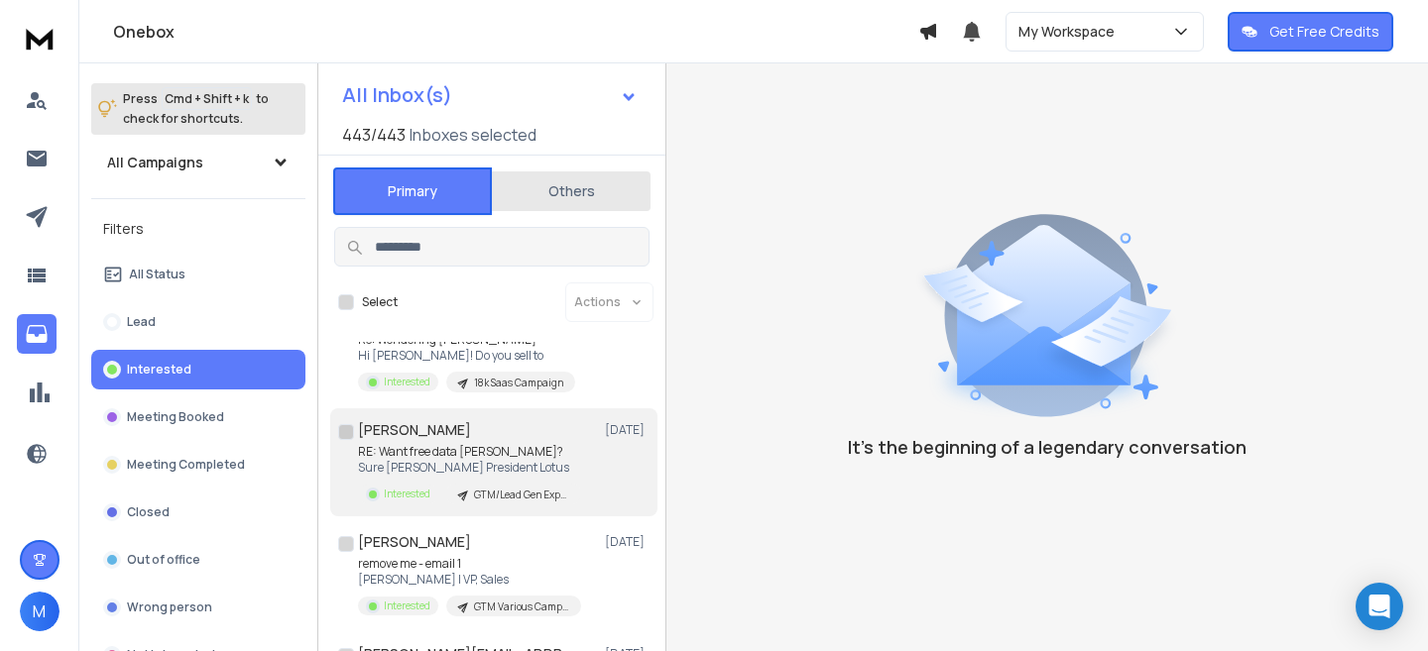
click at [498, 435] on div "Denis Champagne 12 Sep" at bounding box center [503, 430] width 291 height 20
